Goal: Task Accomplishment & Management: Use online tool/utility

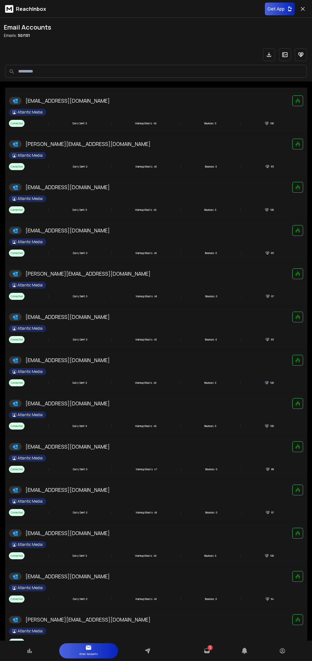
click at [213, 661] on div "Email Accounts 1" at bounding box center [156, 650] width 312 height 20
click at [209, 647] on span "1" at bounding box center [209, 647] width 1 height 5
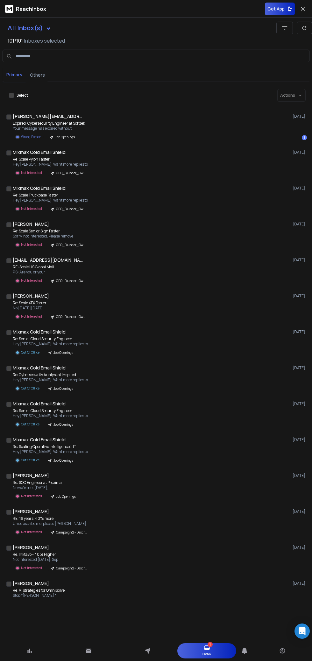
click at [136, 113] on div "[PERSON_NAME][EMAIL_ADDRESS][DOMAIN_NAME] [DATE]" at bounding box center [160, 116] width 294 height 6
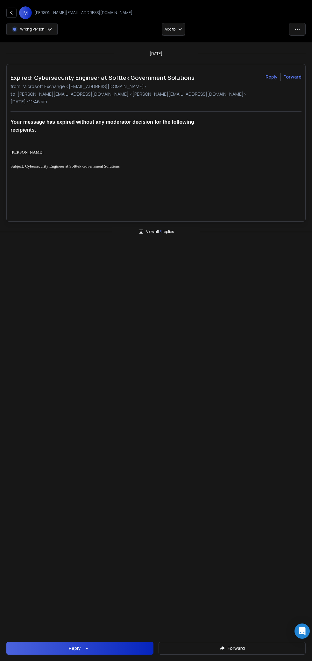
click at [156, 231] on p "View all 3 replies" at bounding box center [160, 231] width 28 height 5
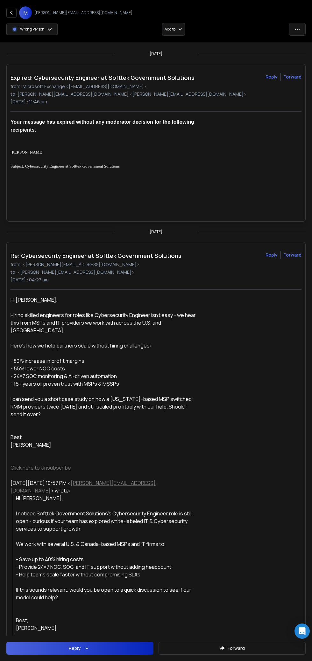
click at [11, 13] on icon at bounding box center [11, 12] width 5 height 5
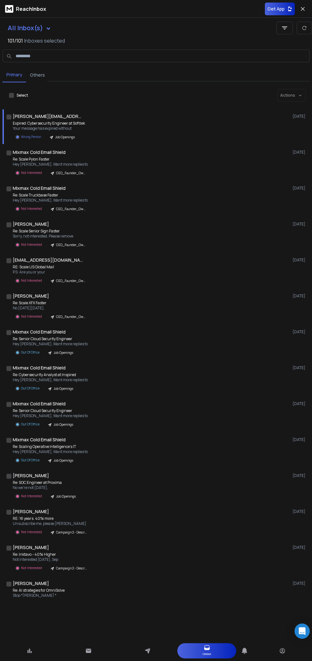
click at [29, 651] on icon at bounding box center [29, 650] width 4 height 4
